Goal: Information Seeking & Learning: Check status

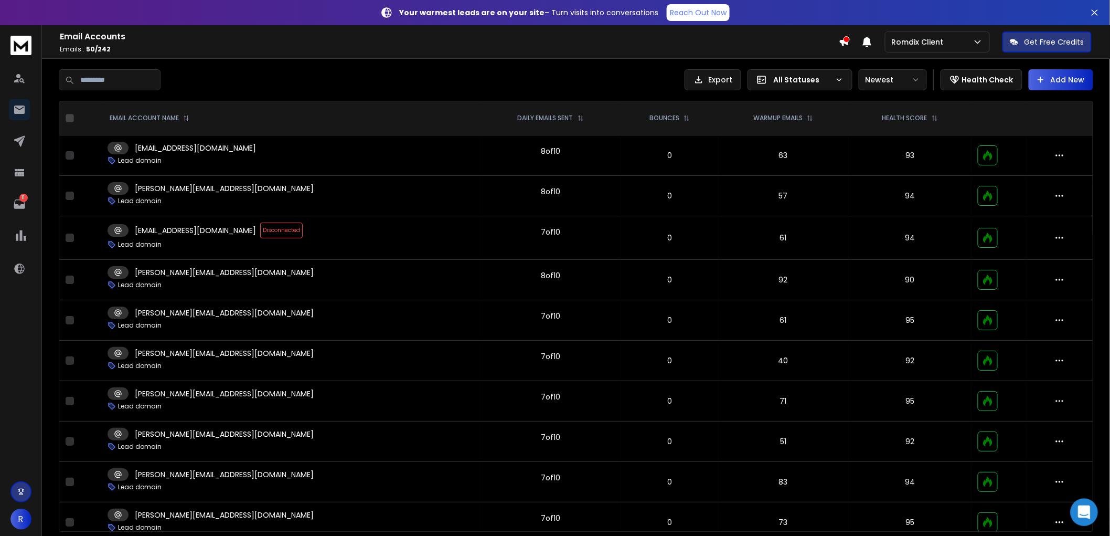
click at [1085, 516] on icon "Open Intercom Messenger" at bounding box center [1084, 512] width 12 height 14
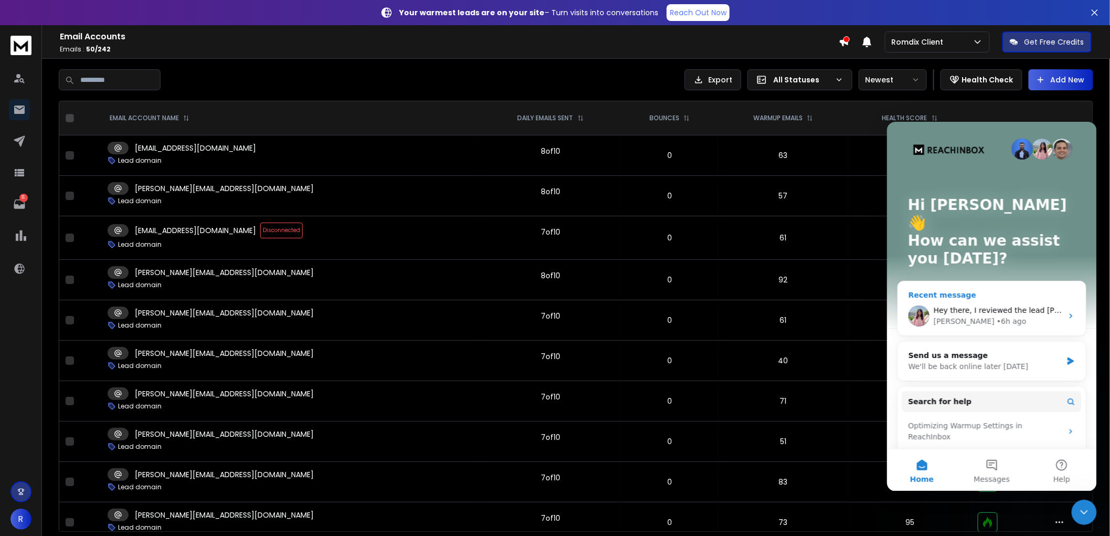
click at [982, 304] on div "Hey there, I reviewed the lead marko.jelinic@totalfitouts.com.au it seems that …" at bounding box center [997, 309] width 129 height 11
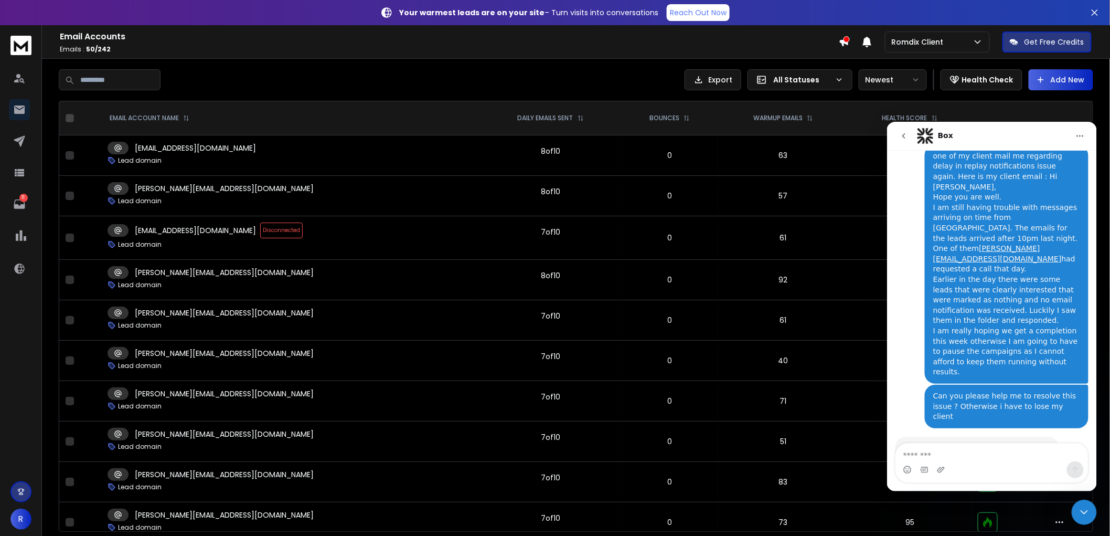
scroll to position [1453, 0]
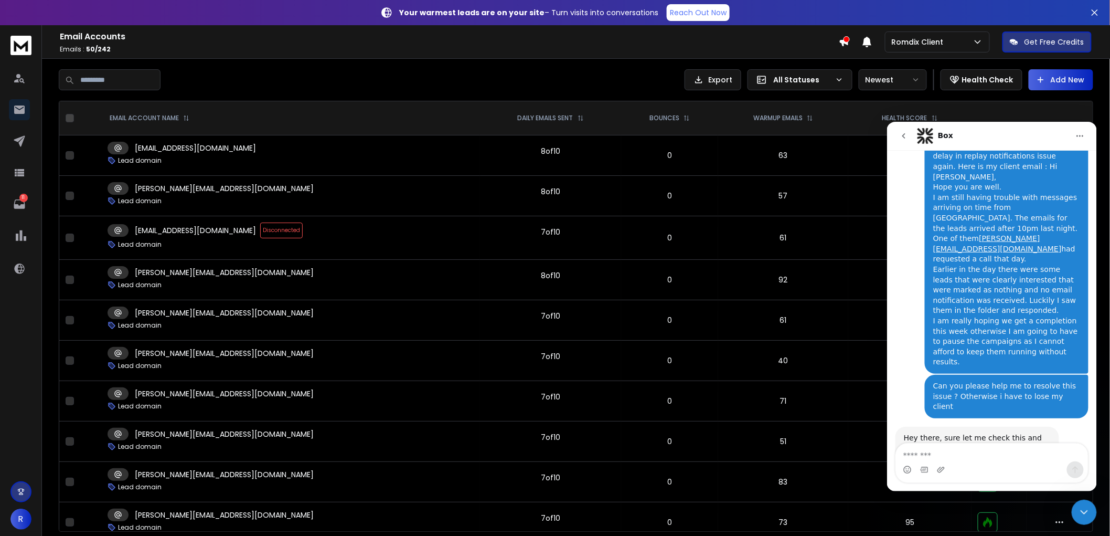
drag, startPoint x: 925, startPoint y: 411, endPoint x: 908, endPoint y: 360, distance: 53.8
click at [904, 466] on div "Hey there, I reviewed the lead marko.jelinic@totalfitouts.com.au it seems that …" at bounding box center [976, 502] width 147 height 72
copy div "Hey there, I reviewed the lead marko.jelinic@totalfitouts.com.au it seems that …"
click at [915, 44] on p "Romdix Client" at bounding box center [920, 42] width 56 height 10
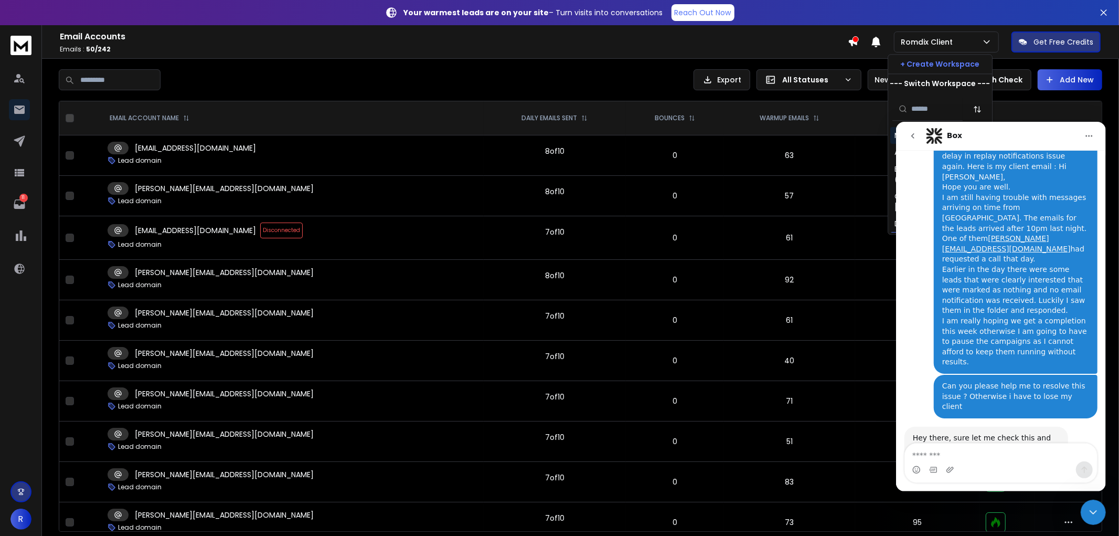
click at [623, 91] on div "Export All Statuses Newest Health Check Add New EMAIL ACCOUNT NAME DAILY EMAILS…" at bounding box center [581, 300] width 1044 height 462
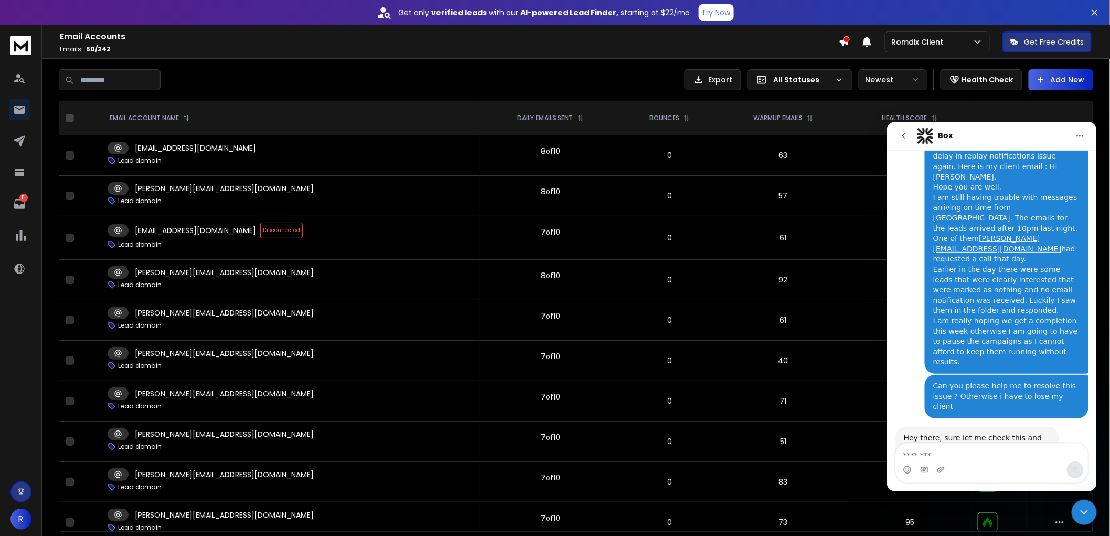
click at [1085, 515] on icon "Close Intercom Messenger" at bounding box center [1084, 511] width 13 height 13
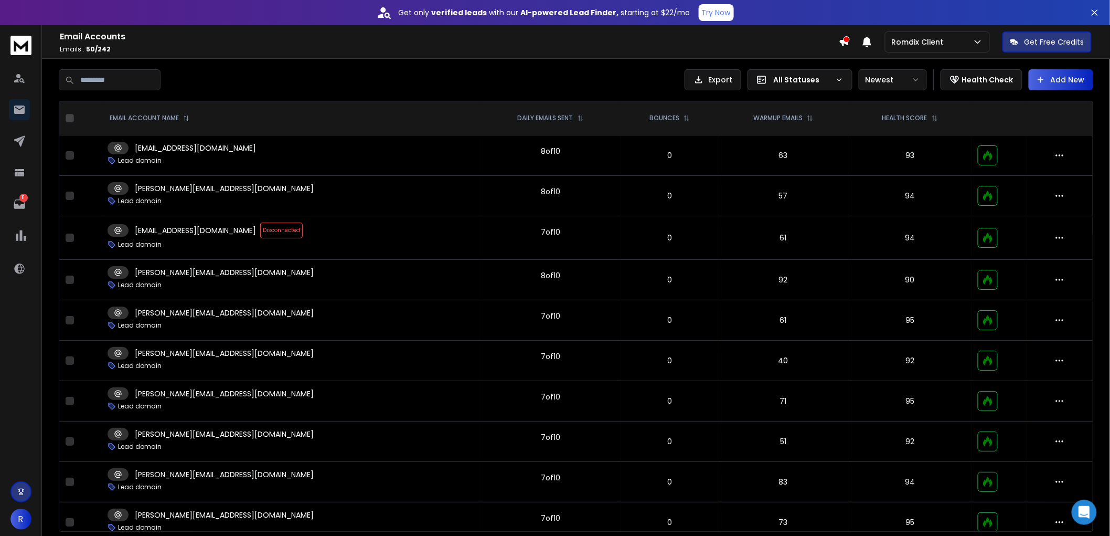
scroll to position [1452, 0]
click at [957, 44] on div "Romdix Client" at bounding box center [937, 42] width 91 height 10
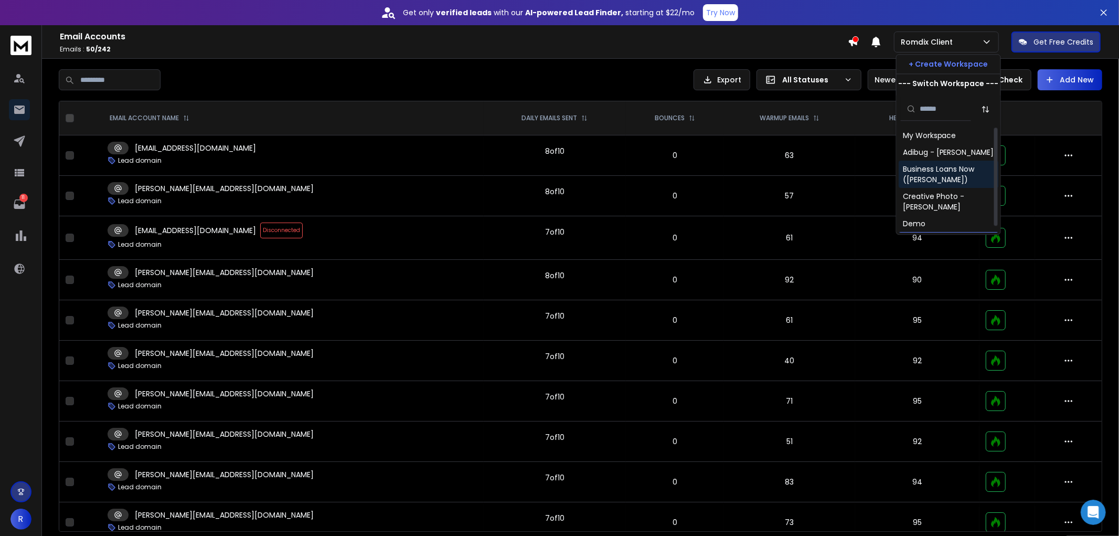
click at [945, 175] on div "Business Loans Now ([PERSON_NAME])" at bounding box center [948, 174] width 91 height 21
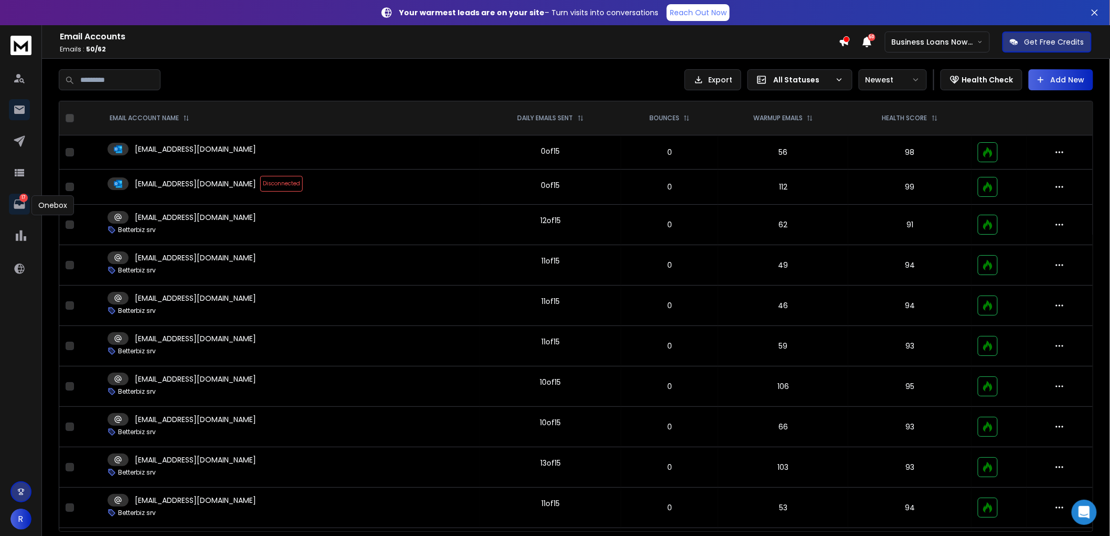
click at [9, 211] on link "17" at bounding box center [19, 204] width 21 height 21
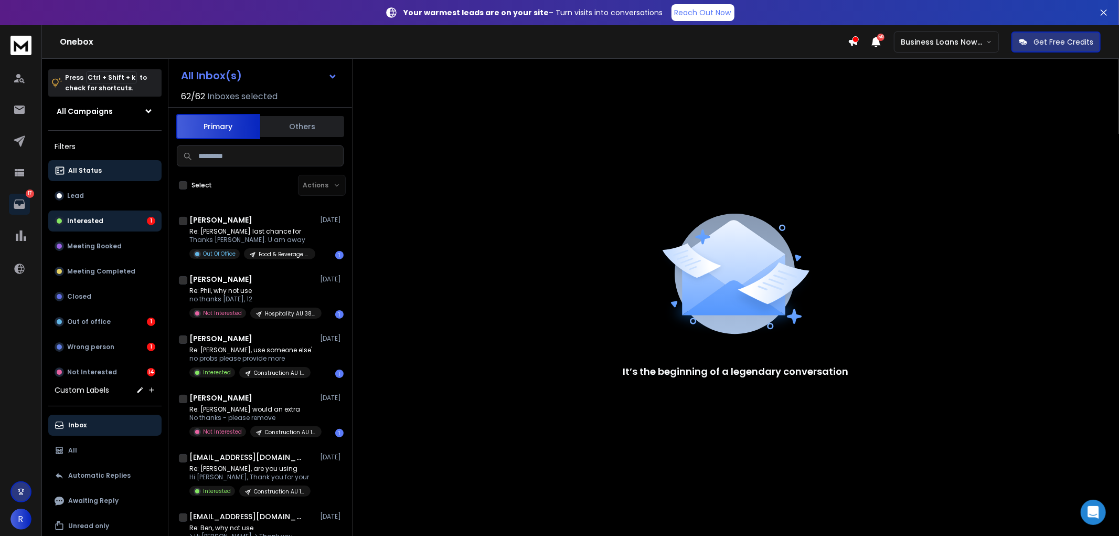
click at [114, 226] on button "Interested 1" at bounding box center [104, 220] width 113 height 21
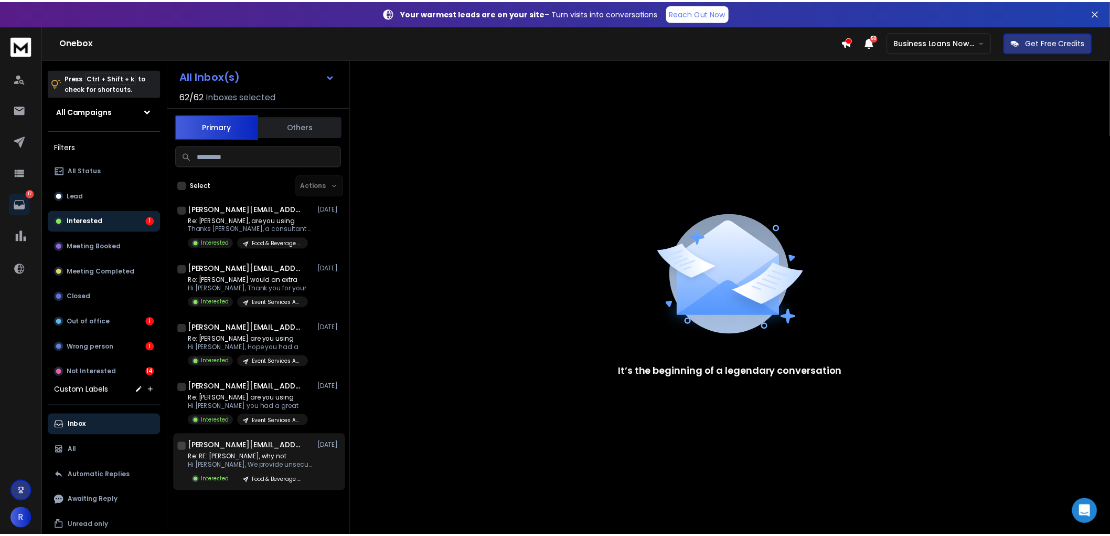
scroll to position [2204, 0]
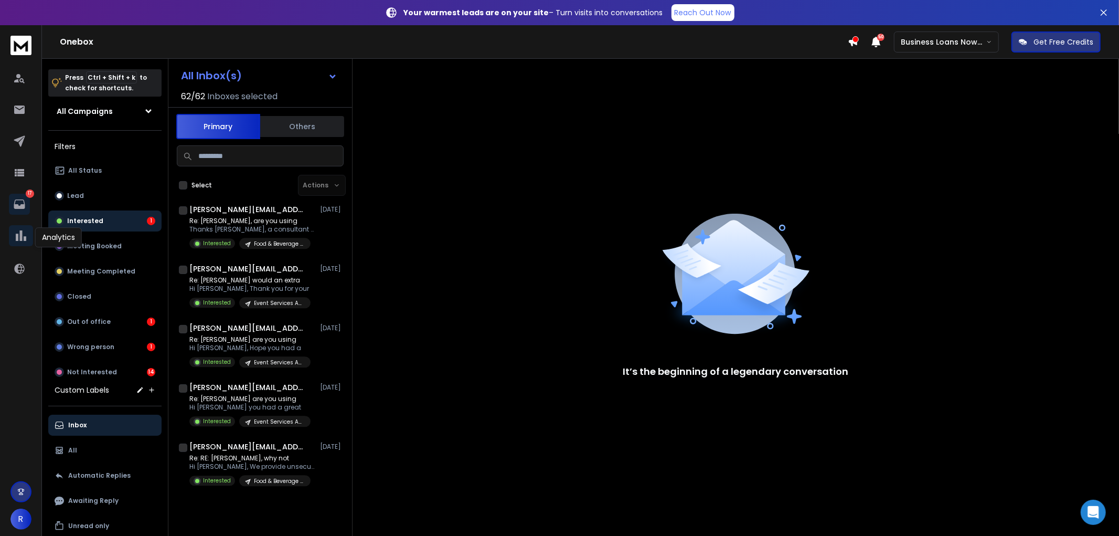
click at [18, 235] on icon at bounding box center [21, 236] width 16 height 16
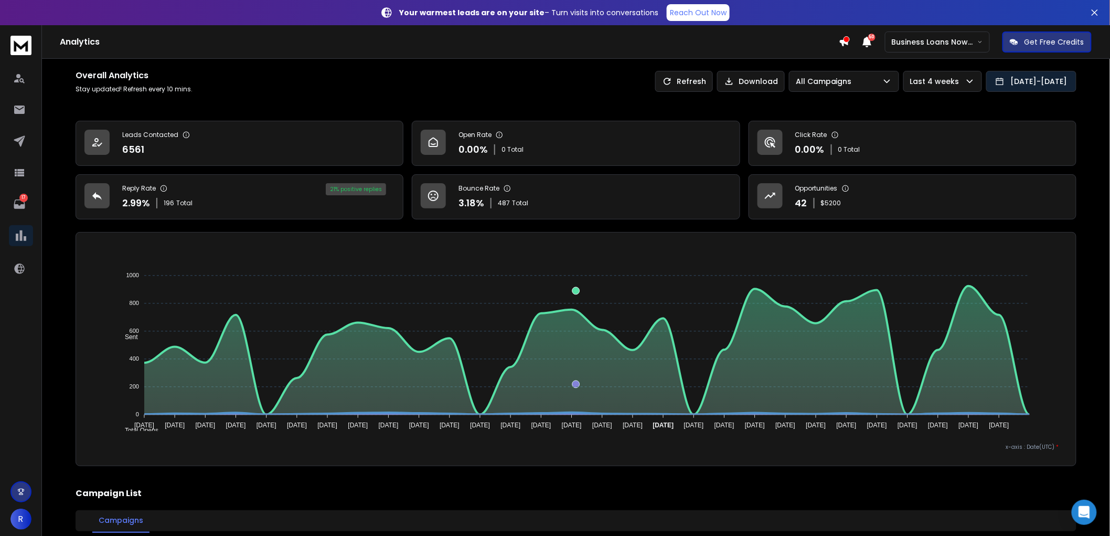
click at [1006, 75] on button "[DATE] - [DATE]" at bounding box center [1031, 81] width 90 height 21
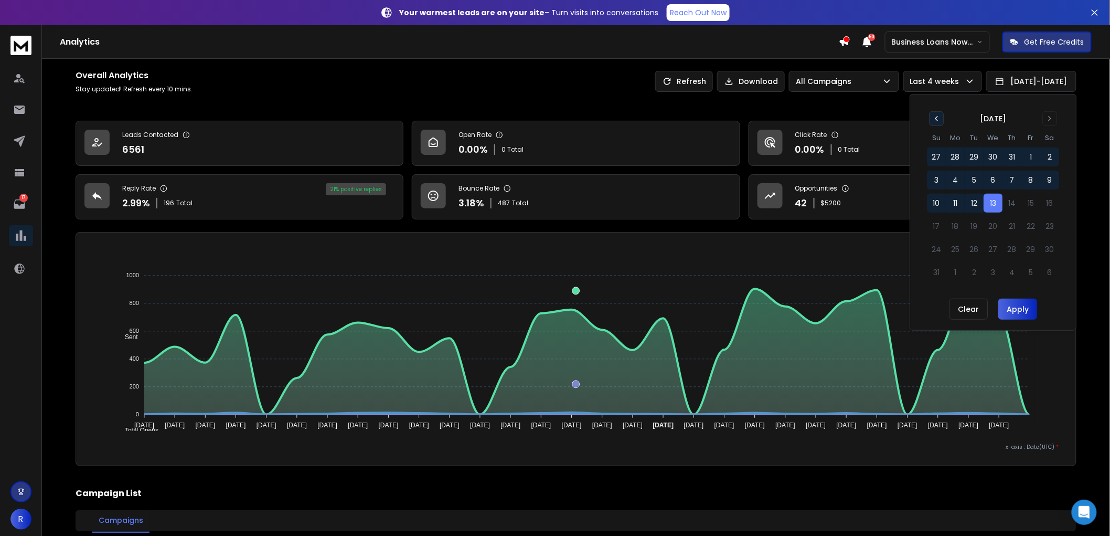
click at [937, 114] on icon "Go to previous month" at bounding box center [936, 118] width 8 height 8
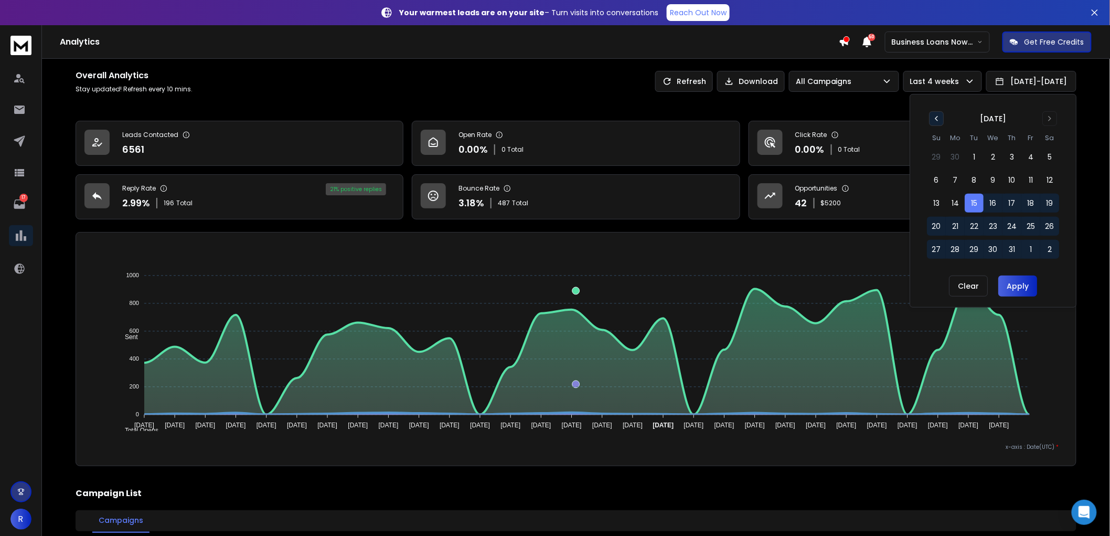
click at [937, 115] on icon "Go to previous month" at bounding box center [936, 118] width 8 height 8
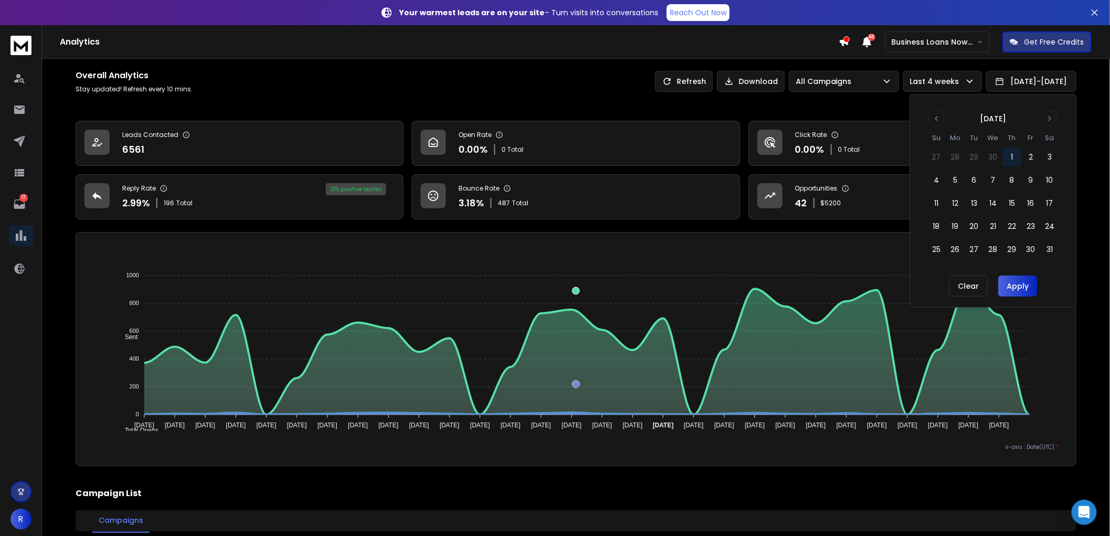
click at [1014, 158] on button "1" at bounding box center [1012, 156] width 19 height 19
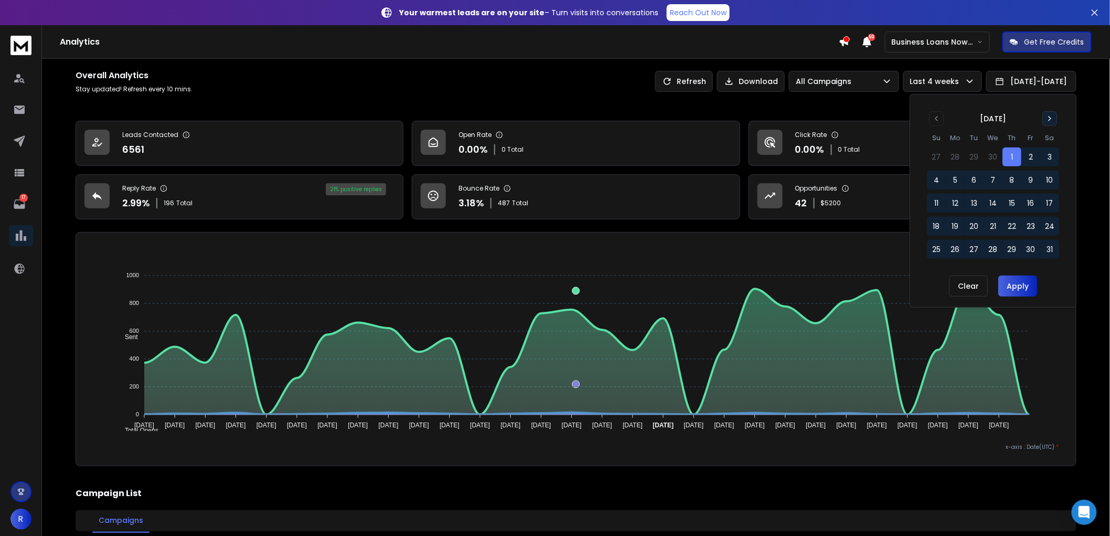
click at [1051, 119] on icon "Go to next month" at bounding box center [1050, 118] width 8 height 8
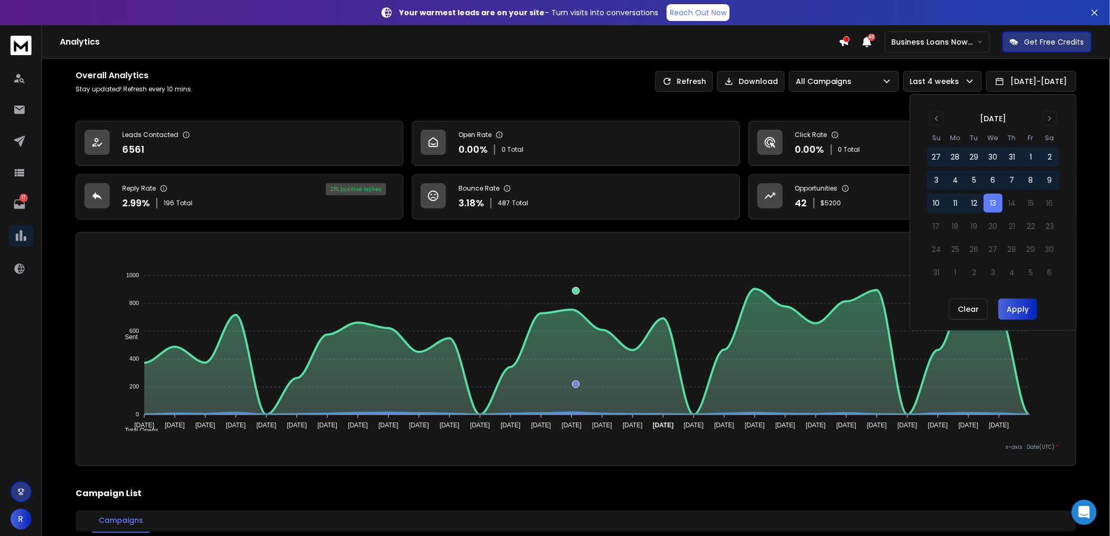
click at [994, 201] on button "13" at bounding box center [993, 203] width 19 height 19
click at [1018, 309] on button "Apply" at bounding box center [1017, 309] width 39 height 21
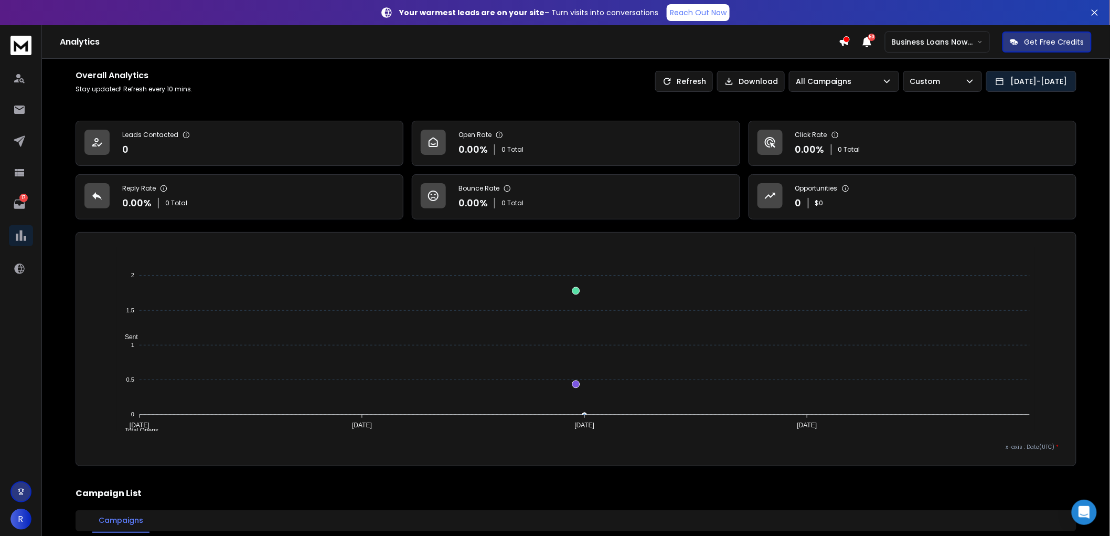
click at [998, 80] on button "[DATE] - [DATE]" at bounding box center [1031, 81] width 90 height 21
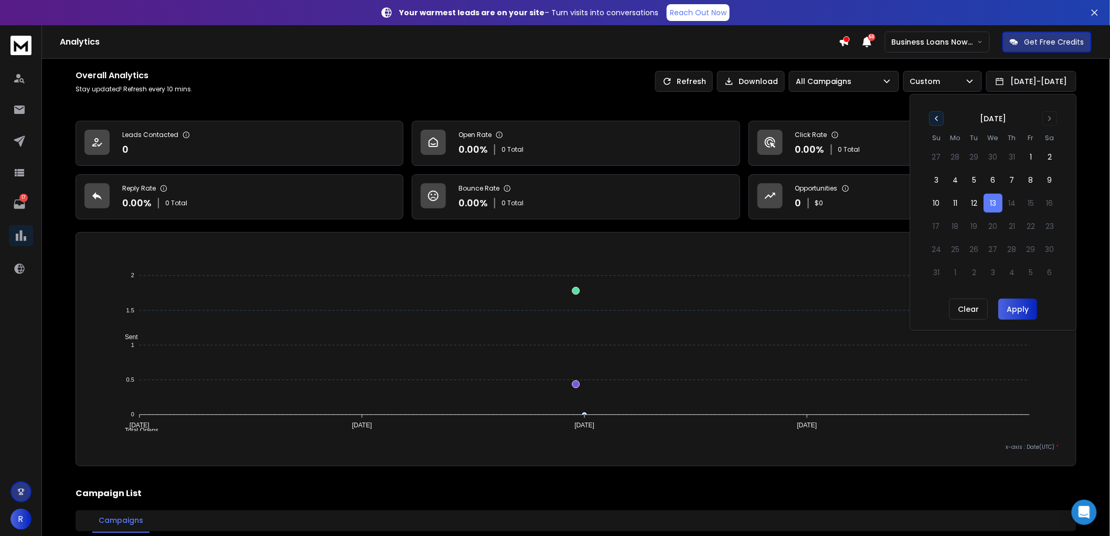
click at [934, 122] on icon "Go to previous month" at bounding box center [936, 118] width 8 height 8
click at [972, 155] on button "1" at bounding box center [974, 156] width 19 height 19
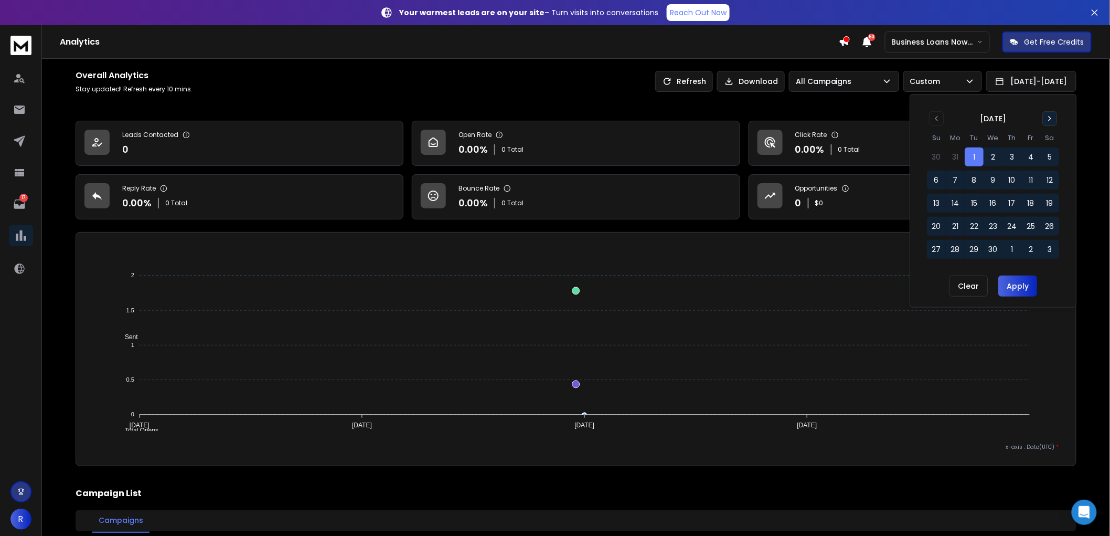
click at [1052, 119] on icon "Go to next month" at bounding box center [1050, 118] width 8 height 8
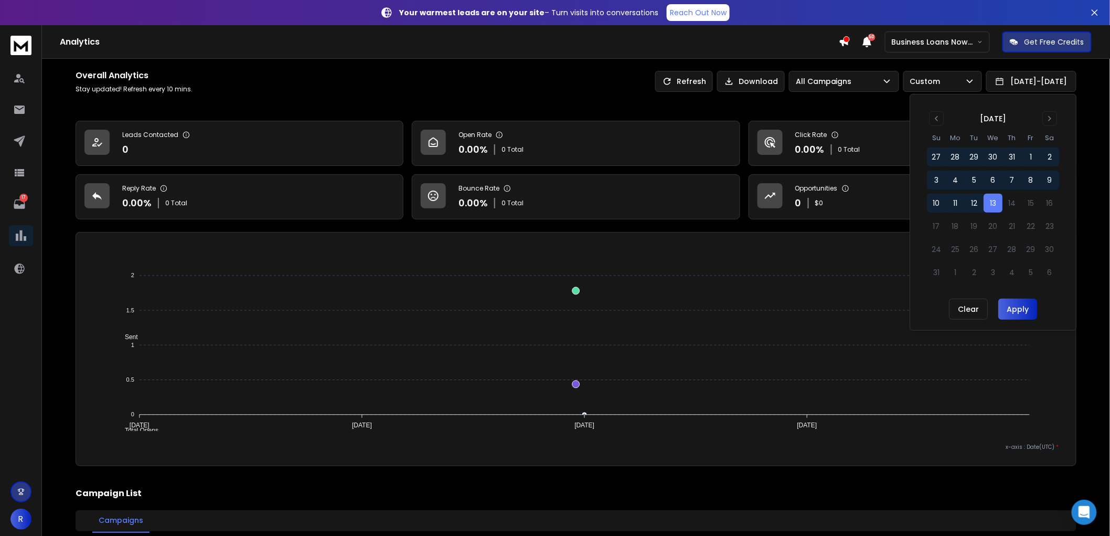
click at [994, 200] on button "13" at bounding box center [993, 203] width 19 height 19
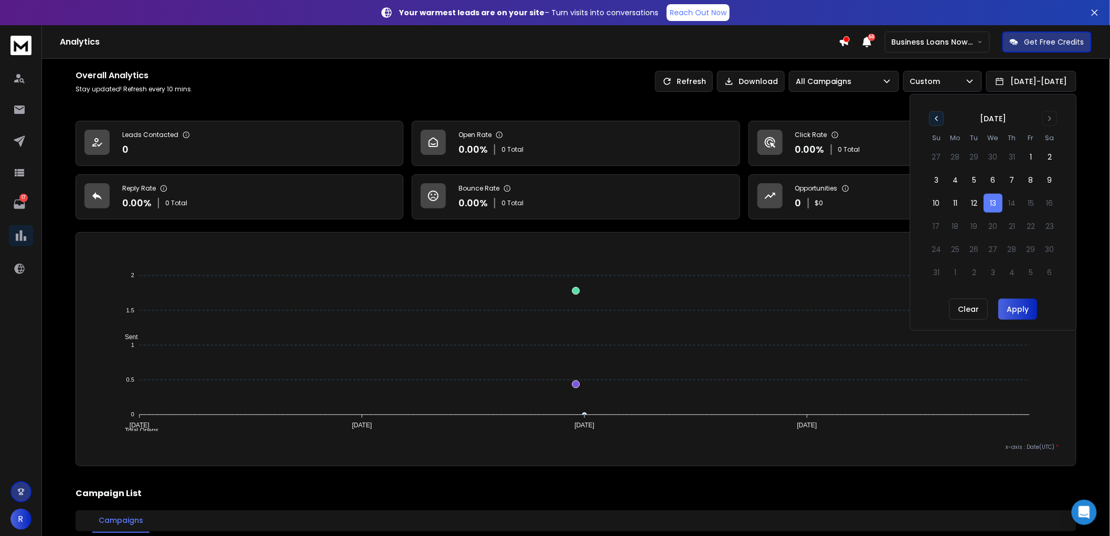
click at [934, 121] on icon "Go to previous month" at bounding box center [936, 118] width 8 height 8
click at [971, 160] on button "1" at bounding box center [974, 156] width 19 height 19
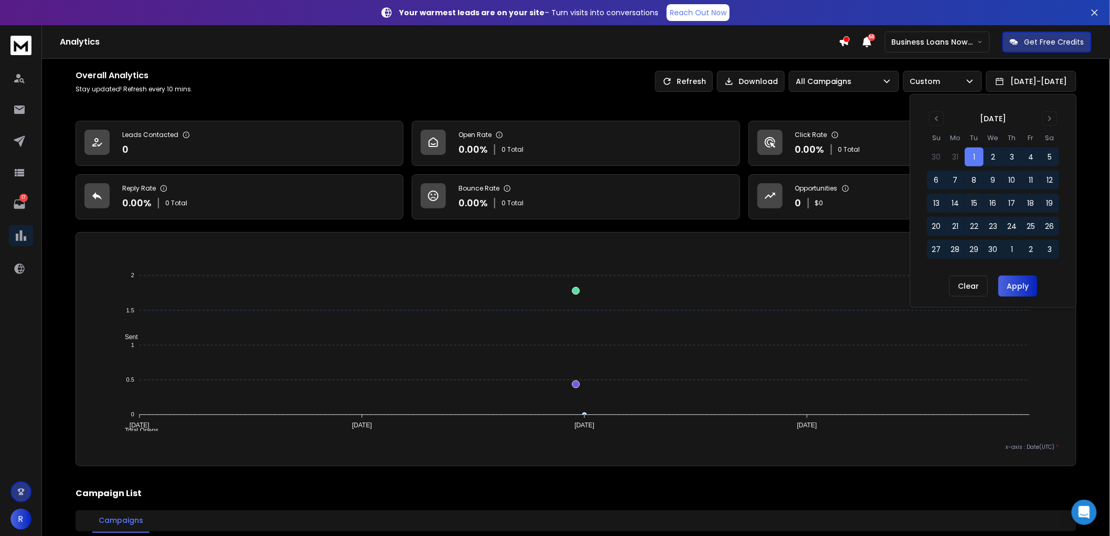
click at [1018, 281] on button "Apply" at bounding box center [1017, 285] width 39 height 21
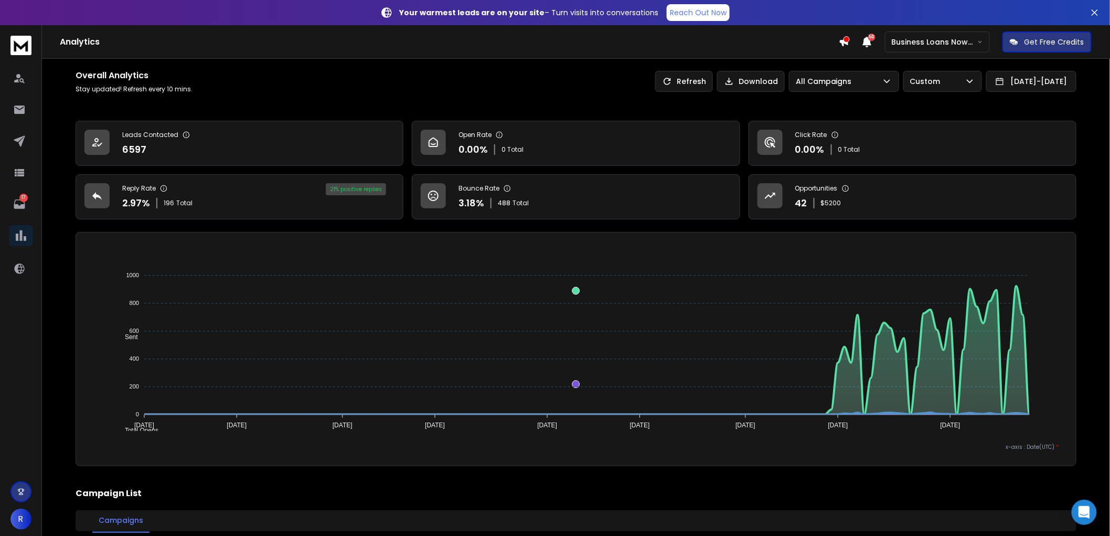
click at [463, 82] on div "Overall Analytics Stay updated! Refresh every 10 mins. Refresh Download All Cam…" at bounding box center [576, 81] width 1001 height 24
click at [1004, 87] on button "[DATE] - [DATE]" at bounding box center [1031, 81] width 90 height 21
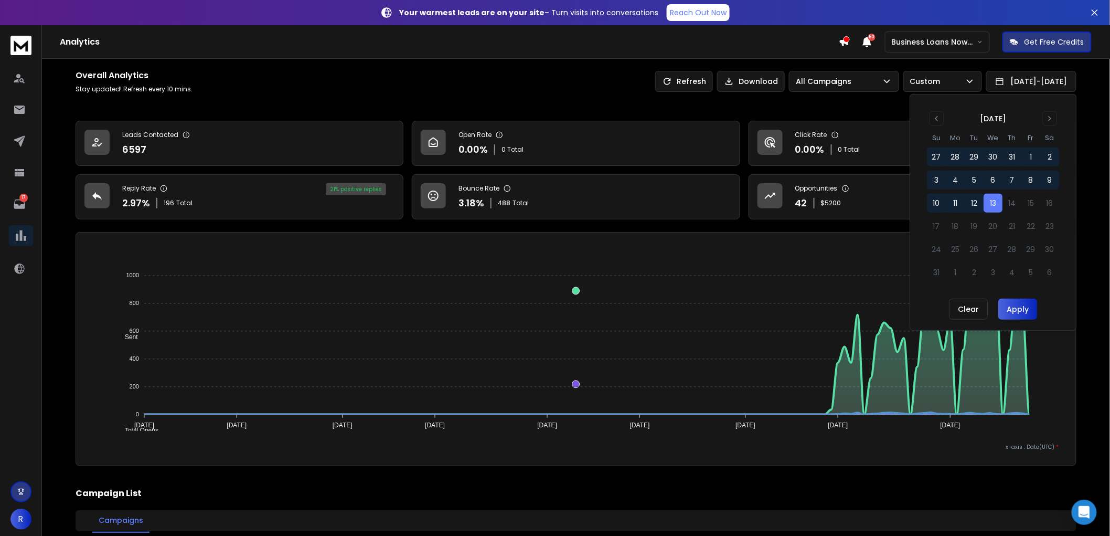
click at [992, 204] on button "13" at bounding box center [993, 203] width 19 height 19
click at [1027, 304] on button "Apply" at bounding box center [1017, 309] width 39 height 21
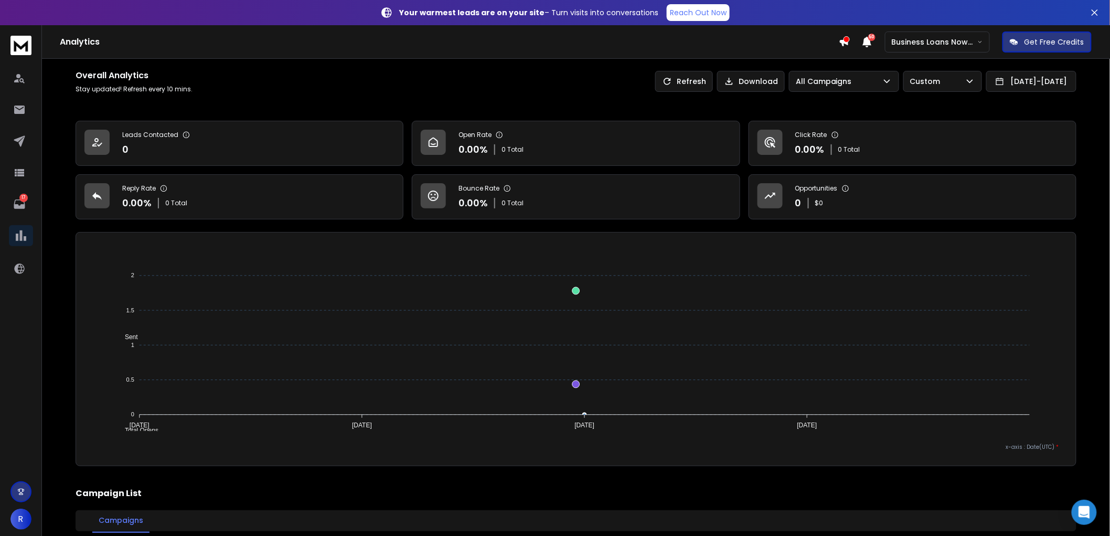
click at [400, 82] on div "Overall Analytics Stay updated! Refresh every 10 mins. Refresh Download All Cam…" at bounding box center [576, 81] width 1001 height 24
click at [1004, 80] on button "[DATE] - [DATE]" at bounding box center [1031, 81] width 90 height 21
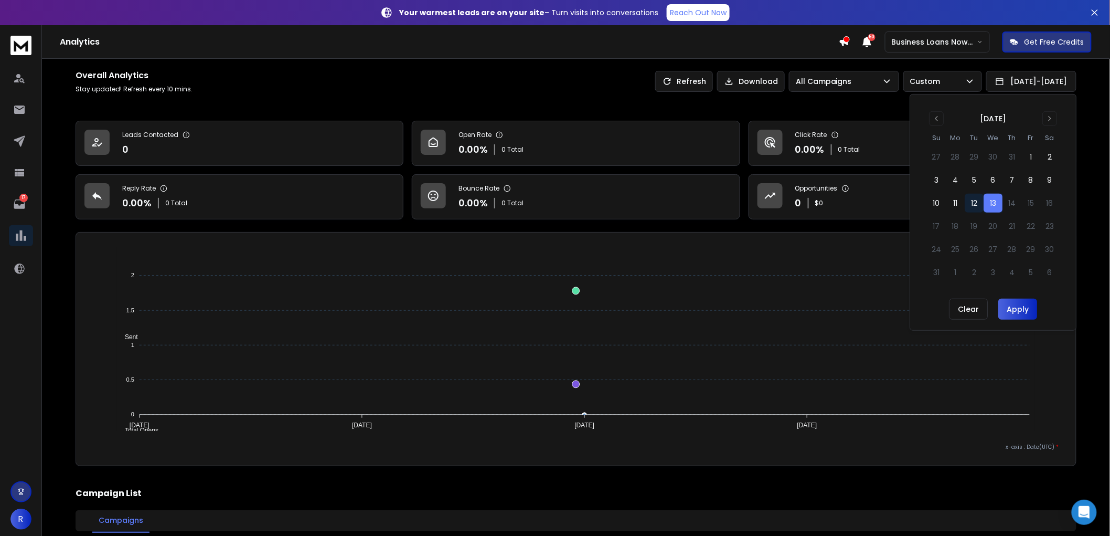
click at [976, 206] on button "12" at bounding box center [974, 203] width 19 height 19
click at [975, 208] on button "12" at bounding box center [974, 203] width 19 height 19
click at [971, 205] on button "12" at bounding box center [974, 203] width 19 height 19
click at [1026, 315] on button "Apply" at bounding box center [1017, 309] width 39 height 21
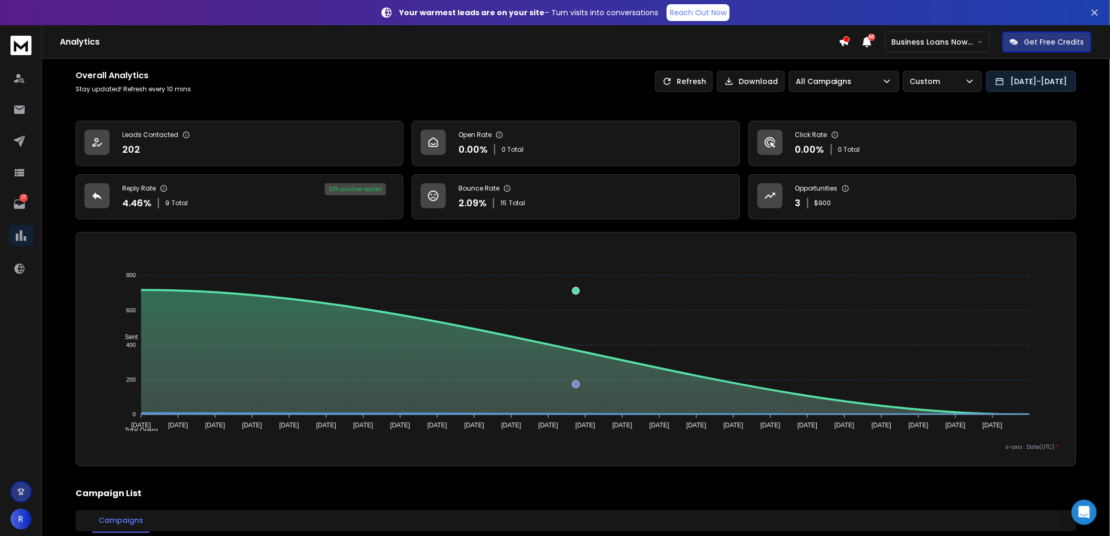
click at [1015, 82] on button "[DATE] - [DATE]" at bounding box center [1031, 81] width 90 height 21
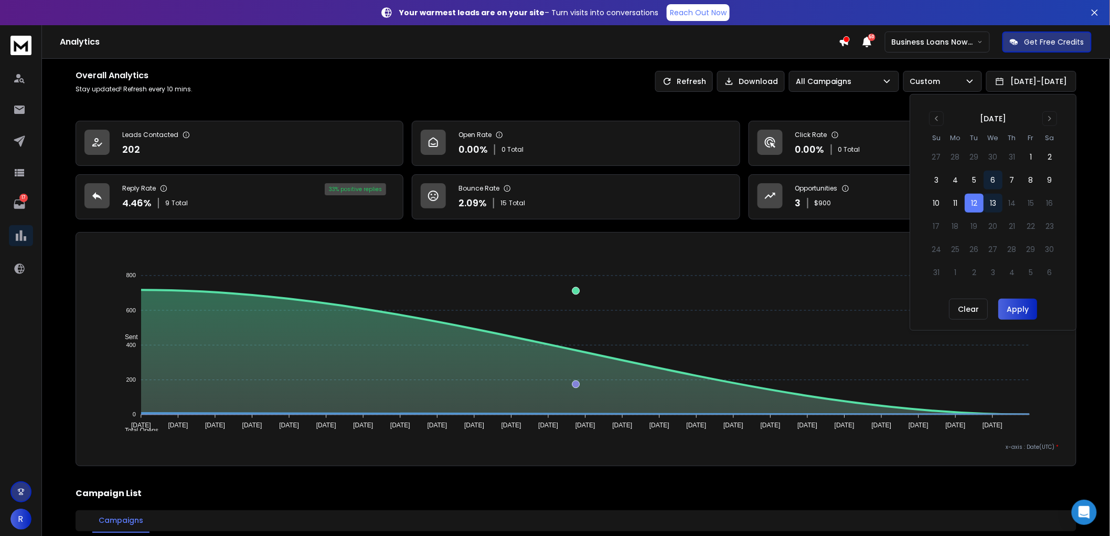
click at [997, 180] on button "6" at bounding box center [993, 180] width 19 height 19
click at [997, 205] on button "13" at bounding box center [993, 203] width 19 height 19
click at [1014, 310] on button "Apply" at bounding box center [1017, 309] width 39 height 21
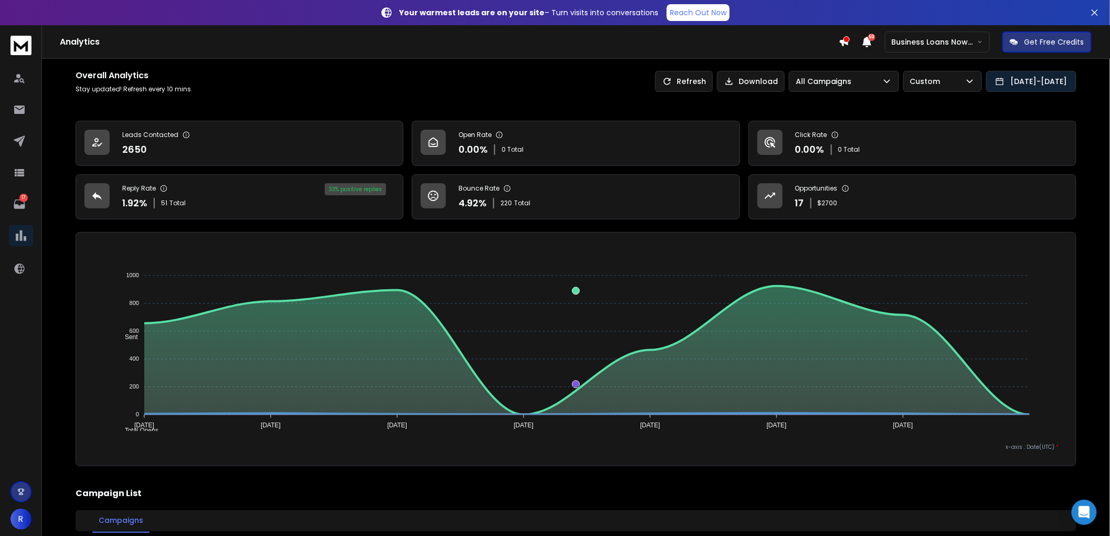
click at [986, 81] on button "[DATE] - [DATE]" at bounding box center [1031, 81] width 90 height 21
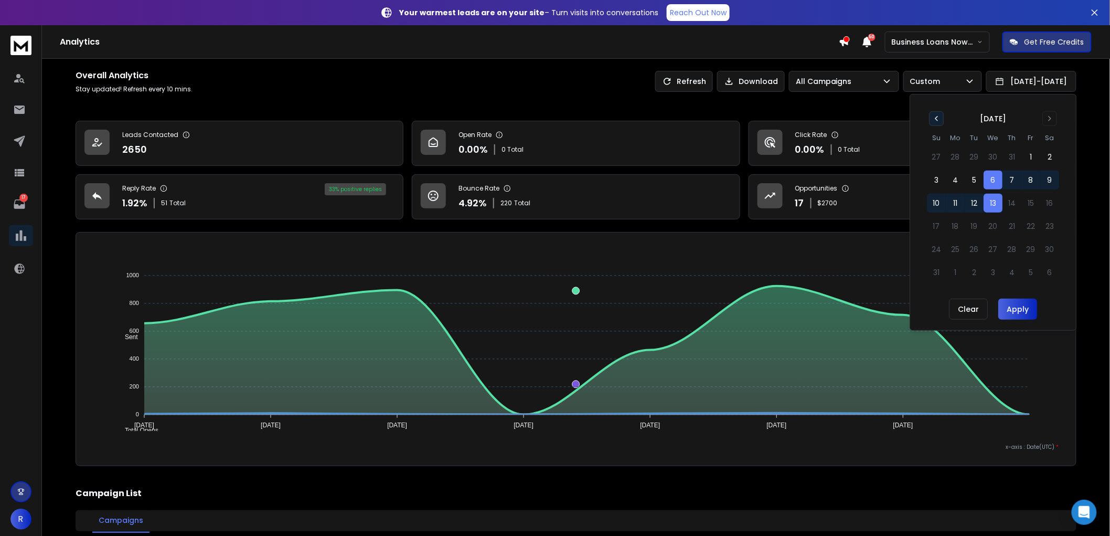
click at [937, 121] on icon "Go to previous month" at bounding box center [936, 118] width 8 height 8
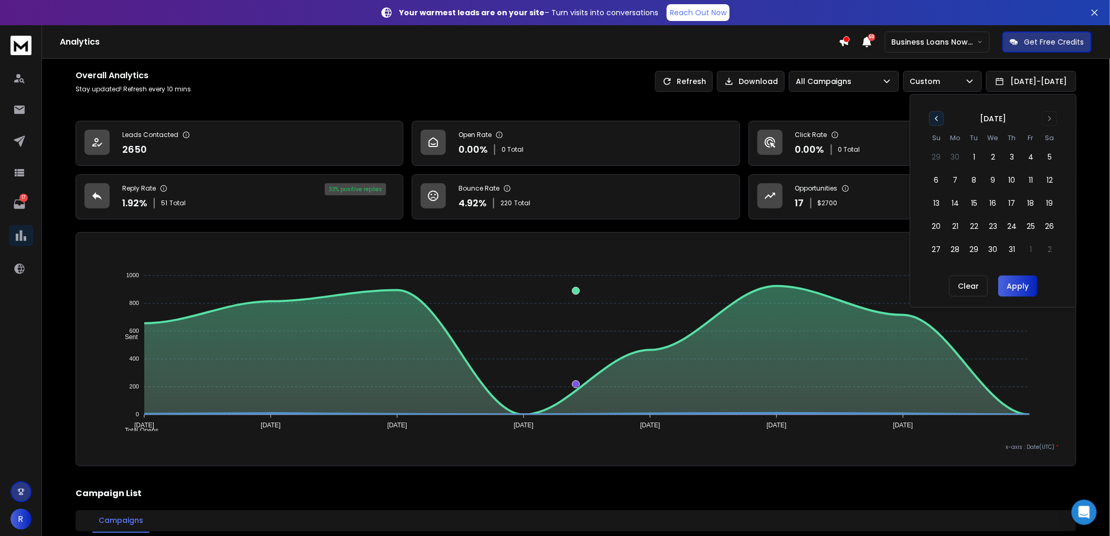
click at [937, 121] on icon "Go to previous month" at bounding box center [936, 118] width 8 height 8
click at [975, 158] on button "1" at bounding box center [974, 156] width 19 height 19
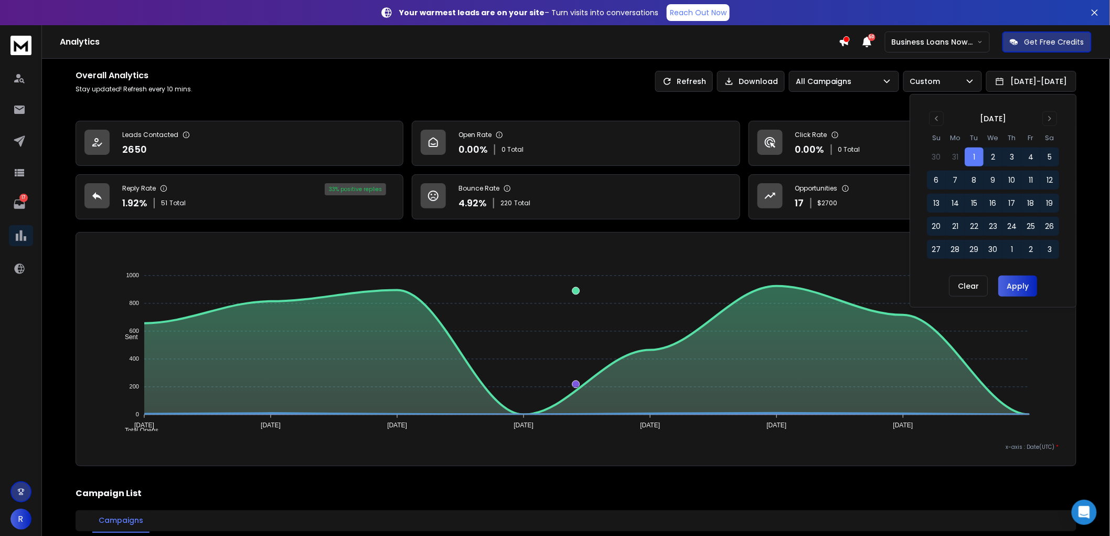
click at [1019, 293] on button "Apply" at bounding box center [1017, 285] width 39 height 21
